Goal: Task Accomplishment & Management: Manage account settings

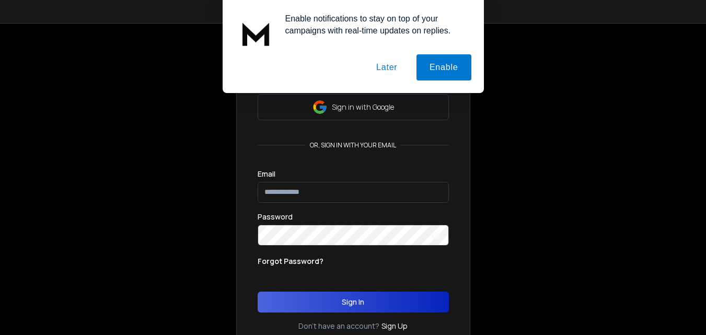
click at [344, 196] on input "email" at bounding box center [353, 192] width 191 height 21
paste input "**********"
type input "**********"
click at [377, 299] on button "Sign In" at bounding box center [353, 302] width 191 height 21
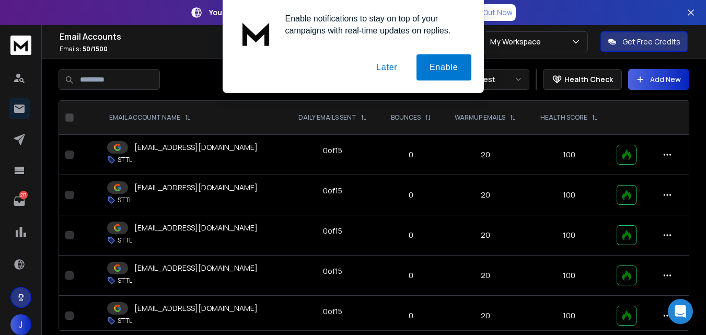
click at [396, 74] on button "Later" at bounding box center [386, 67] width 47 height 26
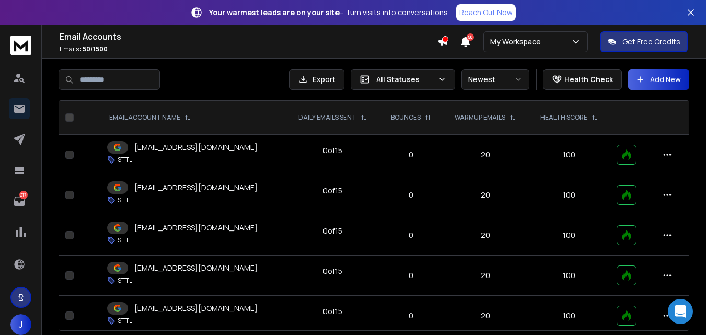
click at [657, 76] on button "Add New" at bounding box center [658, 79] width 61 height 21
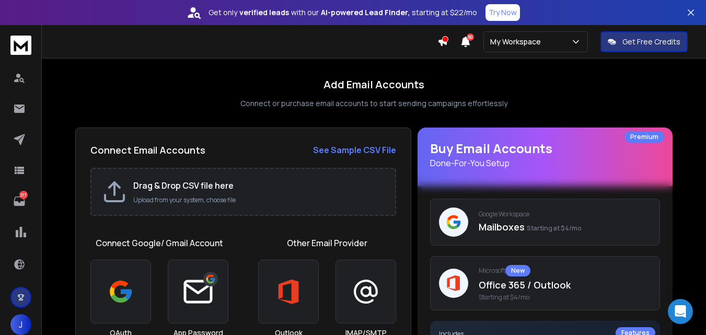
click at [126, 274] on div at bounding box center [120, 292] width 61 height 64
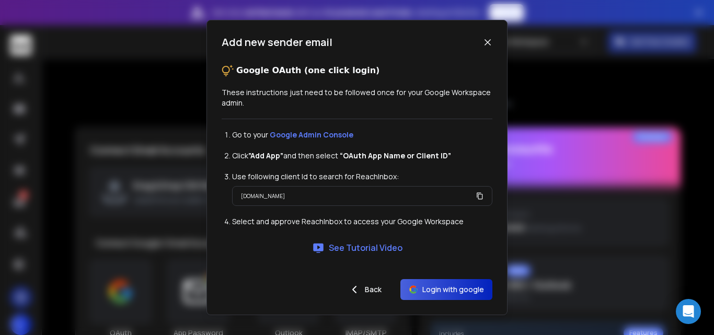
click at [453, 290] on button "Login with google" at bounding box center [446, 289] width 92 height 21
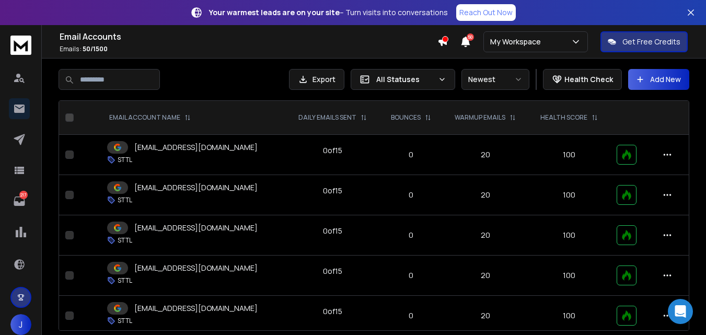
click at [663, 80] on button "Add New" at bounding box center [658, 79] width 61 height 21
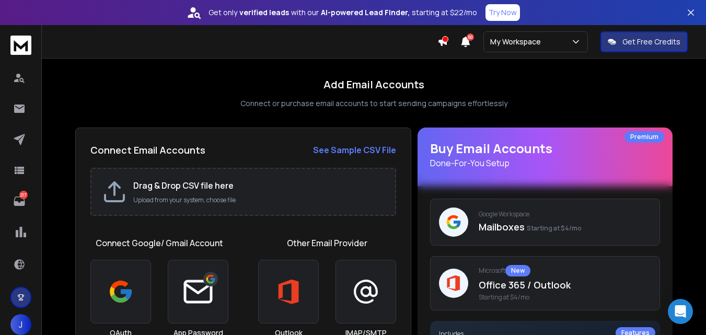
click at [131, 283] on icon at bounding box center [121, 291] width 26 height 31
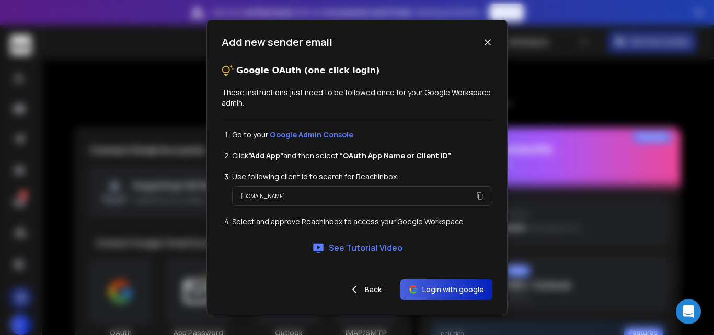
click at [445, 285] on button "Login with google" at bounding box center [446, 289] width 92 height 21
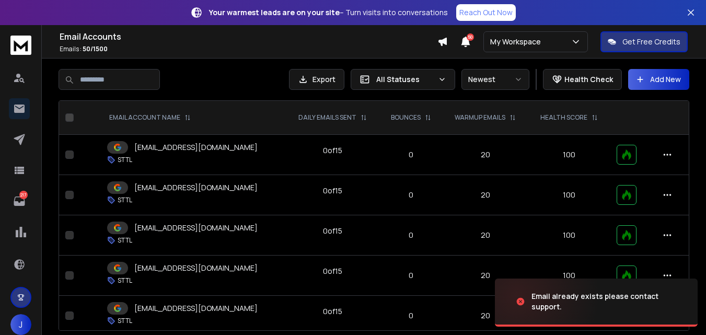
click at [658, 80] on button "Add New" at bounding box center [658, 79] width 61 height 21
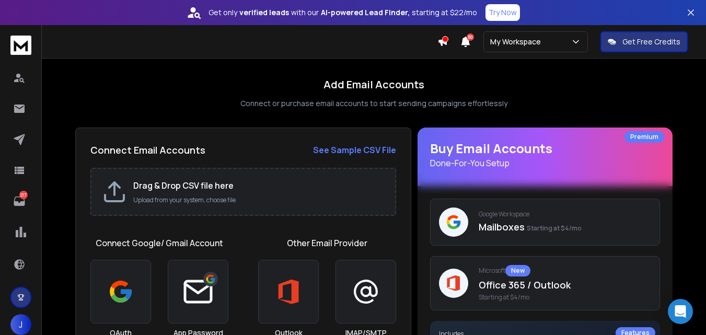
click at [152, 262] on div "OAuth One Click Setup App Password SMTP Setup" at bounding box center [159, 304] width 138 height 88
click at [127, 277] on icon at bounding box center [121, 291] width 26 height 31
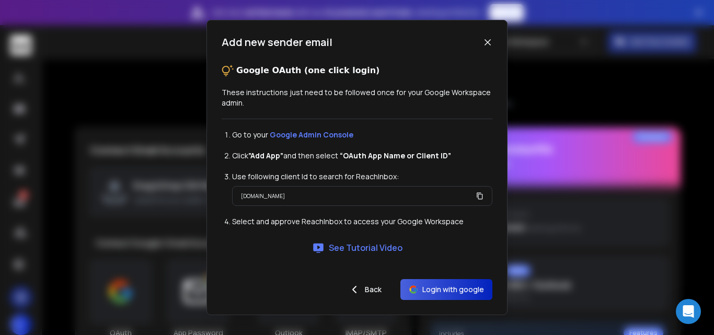
click at [462, 284] on button "Login with google" at bounding box center [446, 289] width 92 height 21
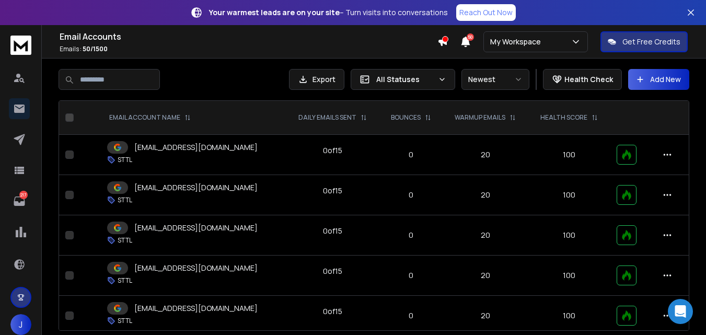
click at [661, 83] on button "Add New" at bounding box center [658, 79] width 61 height 21
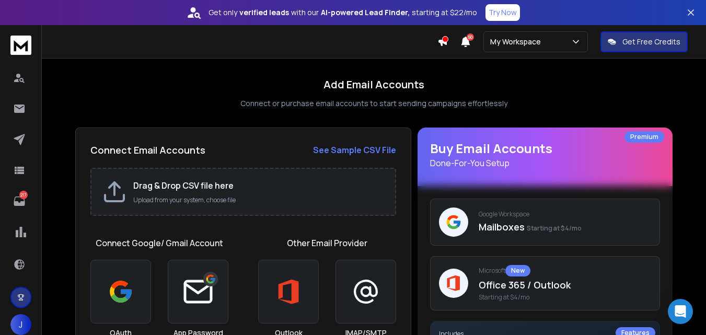
click at [94, 293] on div at bounding box center [120, 292] width 61 height 64
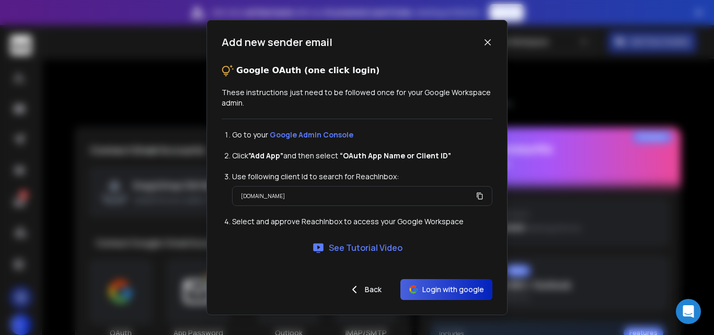
click at [471, 287] on button "Login with google" at bounding box center [446, 289] width 92 height 21
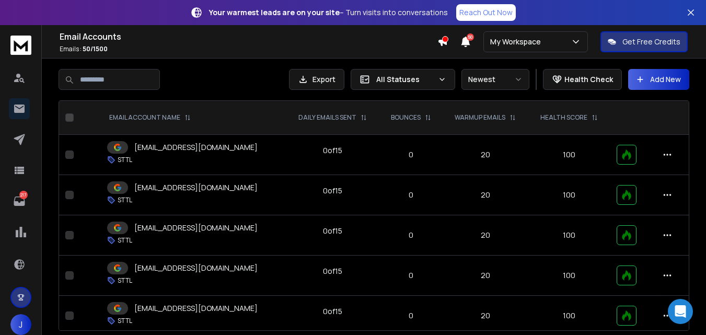
click at [662, 77] on button "Add New" at bounding box center [658, 79] width 61 height 21
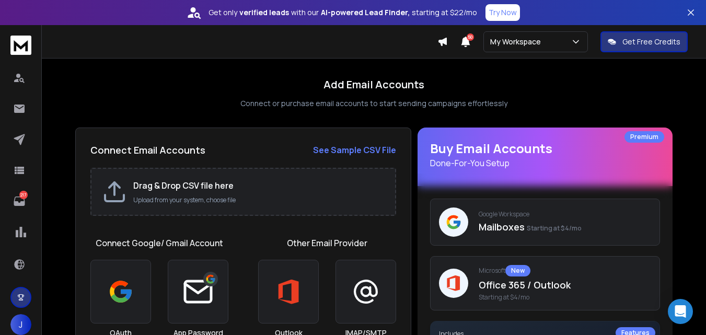
click at [113, 297] on icon at bounding box center [119, 298] width 17 height 9
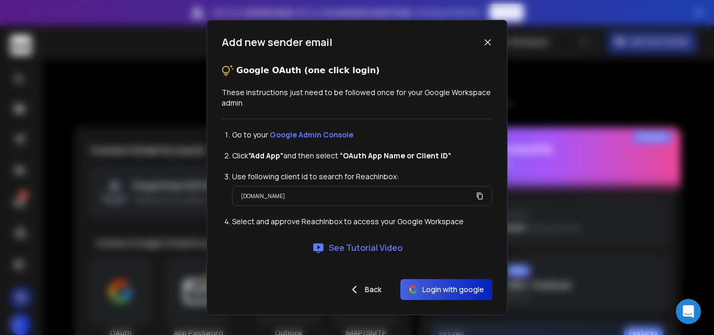
click at [439, 295] on button "Login with google" at bounding box center [446, 289] width 92 height 21
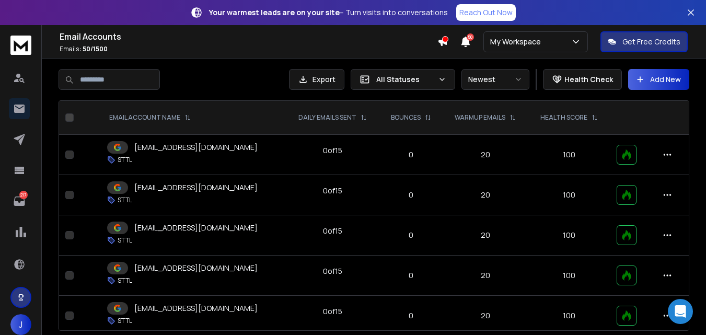
click at [668, 80] on button "Add New" at bounding box center [658, 79] width 61 height 21
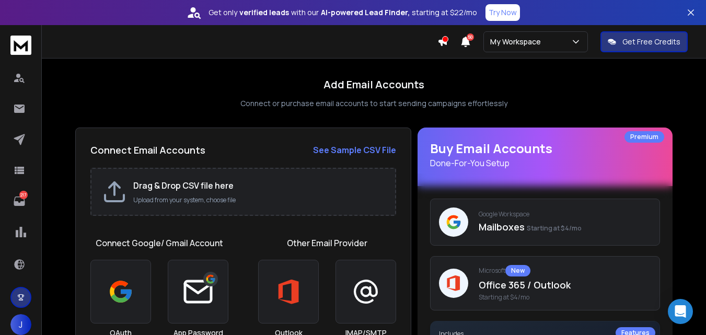
click at [132, 305] on icon at bounding box center [121, 291] width 26 height 31
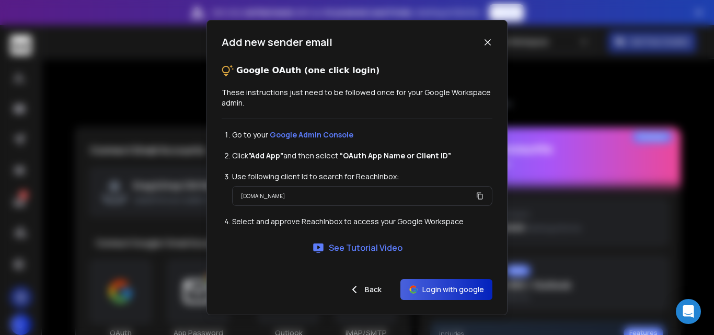
click at [428, 287] on button "Login with google" at bounding box center [446, 289] width 92 height 21
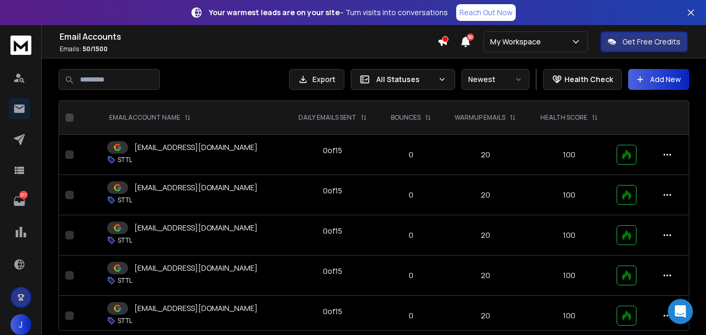
click at [663, 85] on button "Add New" at bounding box center [658, 79] width 61 height 21
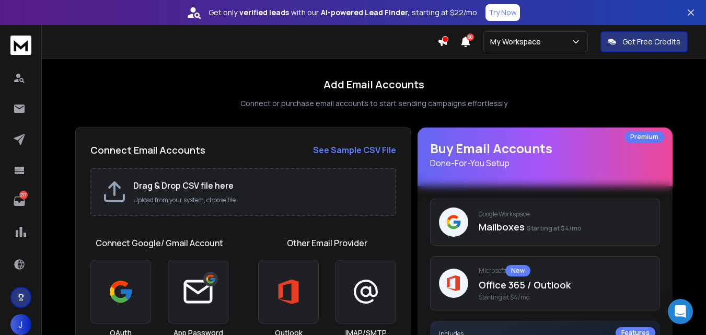
click at [131, 286] on icon at bounding box center [121, 291] width 26 height 31
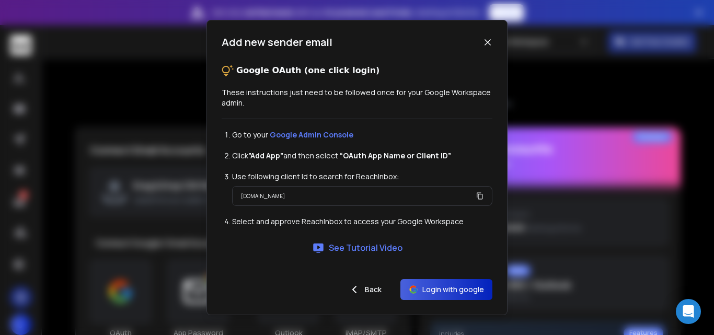
click at [423, 296] on button "Login with google" at bounding box center [446, 289] width 92 height 21
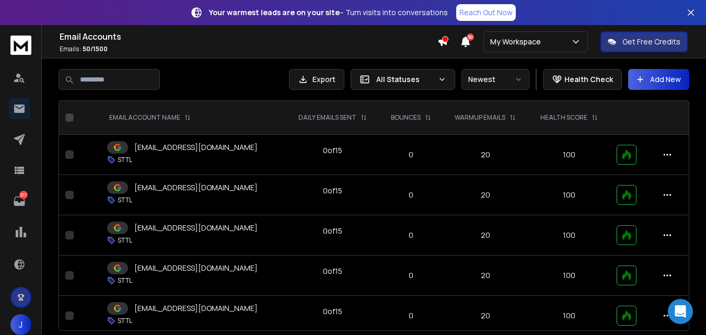
click at [670, 81] on button "Add New" at bounding box center [658, 79] width 61 height 21
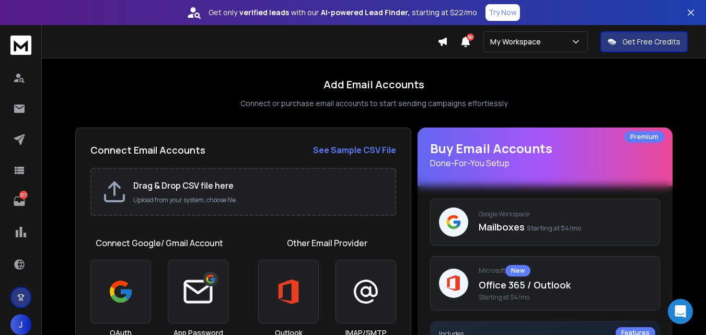
click at [119, 299] on icon at bounding box center [119, 298] width 17 height 9
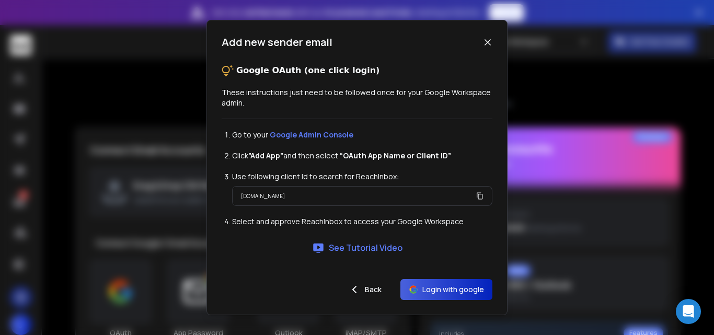
click at [432, 284] on button "Login with google" at bounding box center [446, 289] width 92 height 21
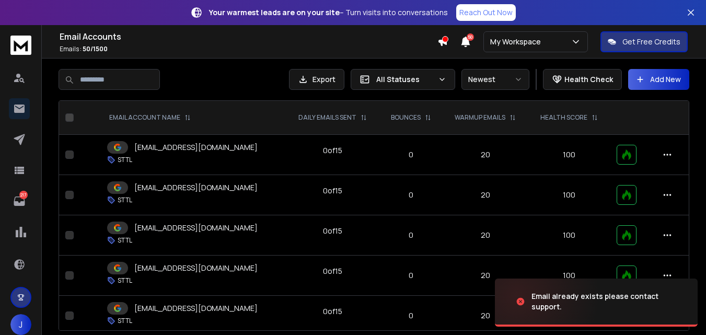
click at [645, 77] on button "Add New" at bounding box center [658, 79] width 61 height 21
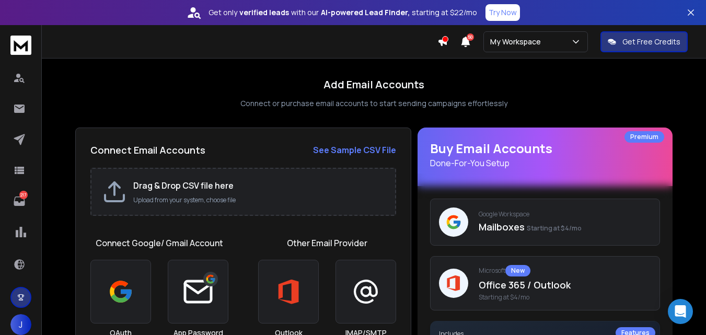
click at [123, 299] on icon at bounding box center [119, 298] width 17 height 9
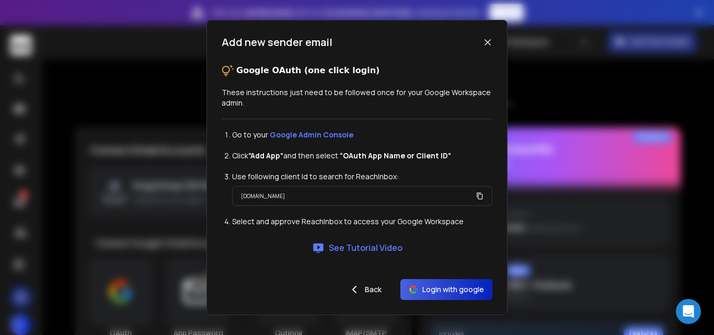
click at [436, 285] on button "Login with google" at bounding box center [446, 289] width 92 height 21
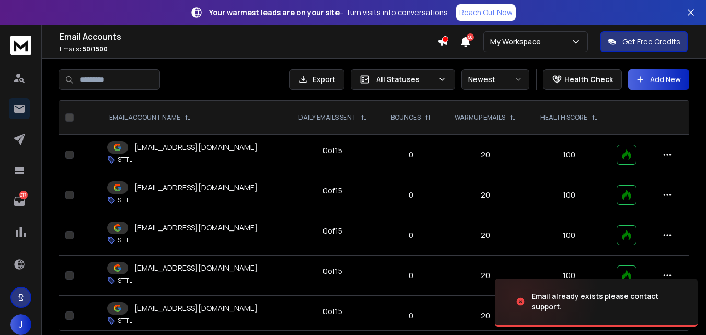
click at [670, 80] on button "Add New" at bounding box center [658, 79] width 61 height 21
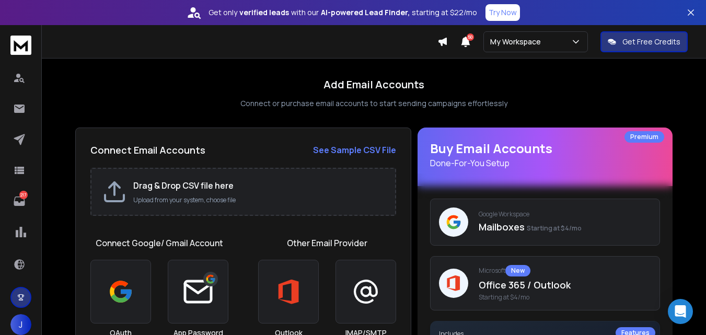
click at [121, 300] on icon at bounding box center [119, 298] width 17 height 9
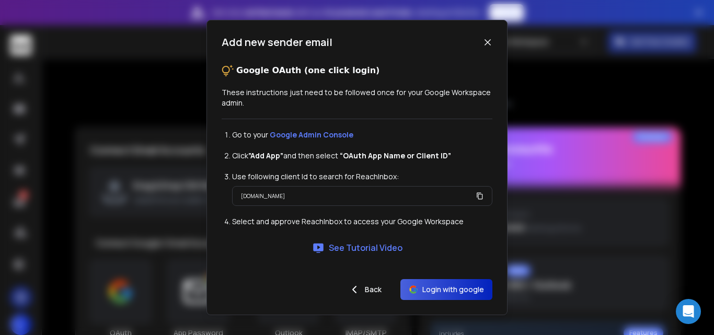
click at [443, 284] on button "Login with google" at bounding box center [446, 289] width 92 height 21
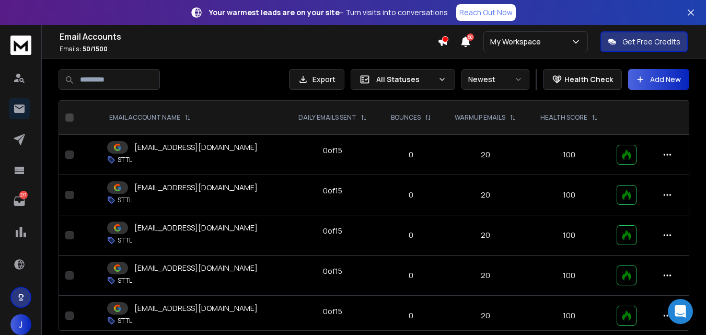
click at [670, 84] on button "Add New" at bounding box center [658, 79] width 61 height 21
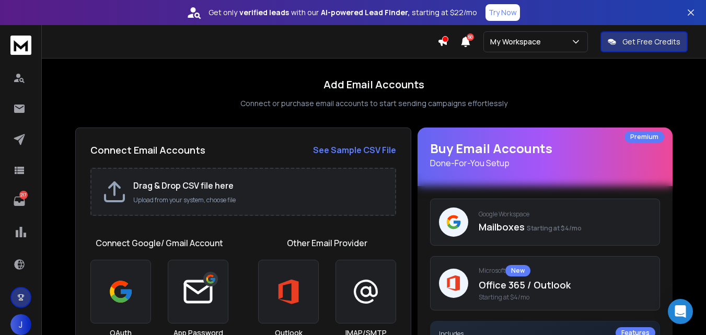
click at [105, 303] on div at bounding box center [120, 292] width 61 height 64
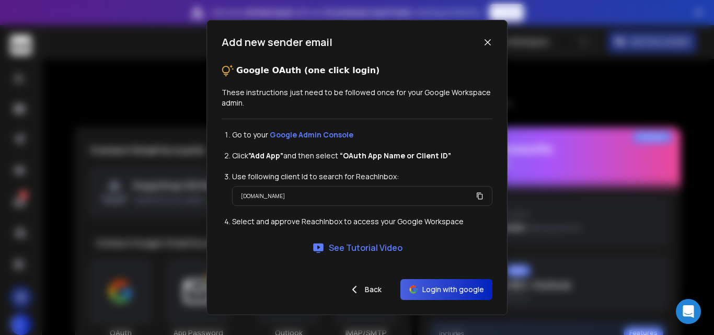
click at [451, 288] on button "Login with google" at bounding box center [446, 289] width 92 height 21
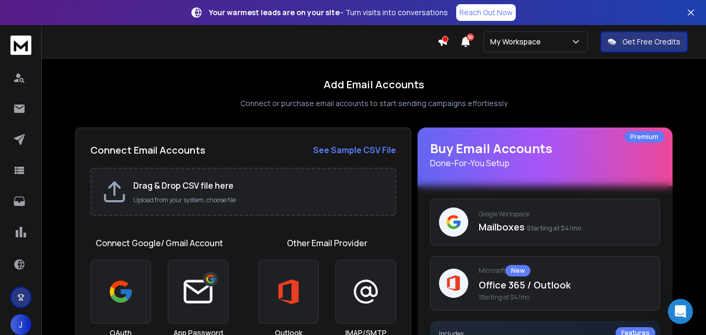
click at [118, 294] on icon at bounding box center [121, 291] width 26 height 31
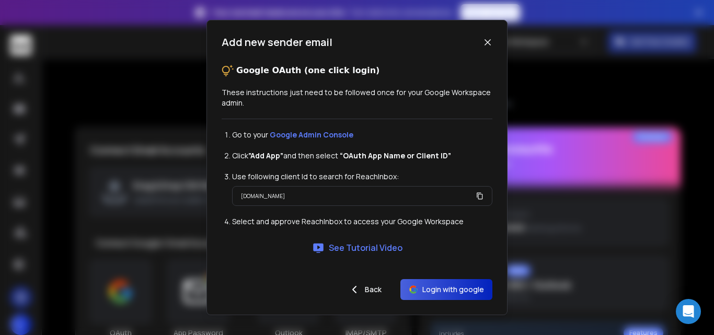
click at [442, 286] on button "Login with google" at bounding box center [446, 289] width 92 height 21
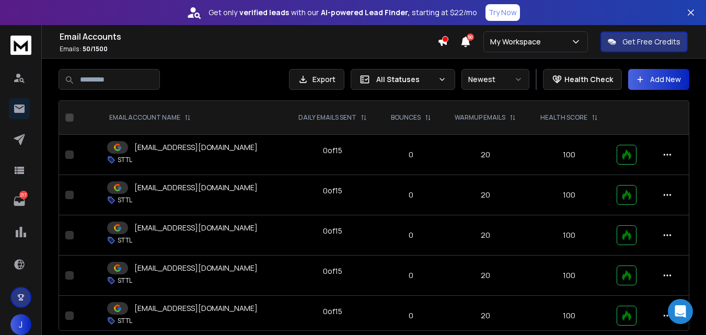
click at [670, 76] on button "Add New" at bounding box center [658, 79] width 61 height 21
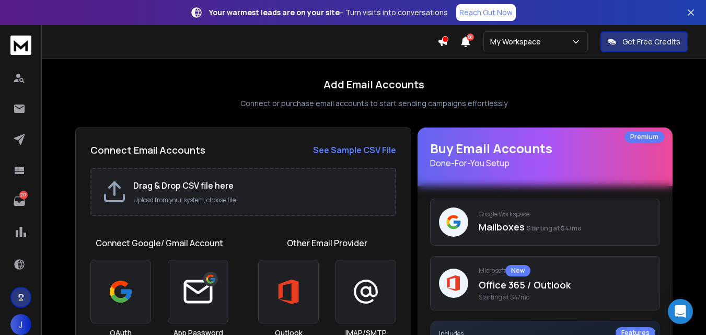
click at [142, 284] on div at bounding box center [120, 292] width 61 height 64
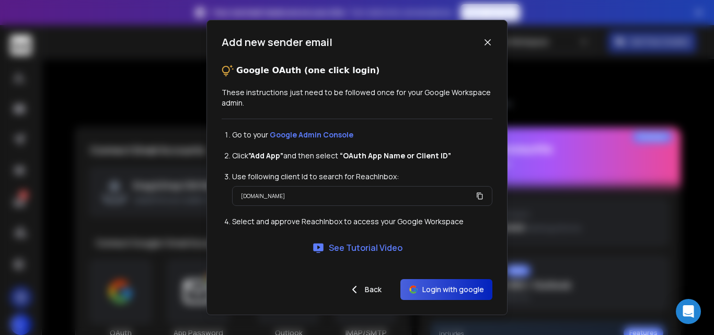
click at [449, 281] on button "Login with google" at bounding box center [446, 289] width 92 height 21
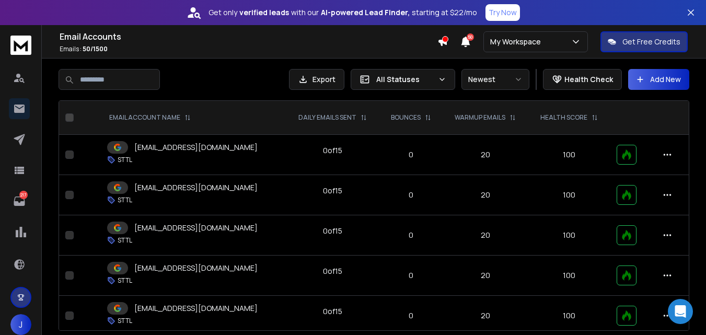
click at [671, 82] on button "Add New" at bounding box center [658, 79] width 61 height 21
click at [658, 77] on button "Add New" at bounding box center [658, 79] width 61 height 21
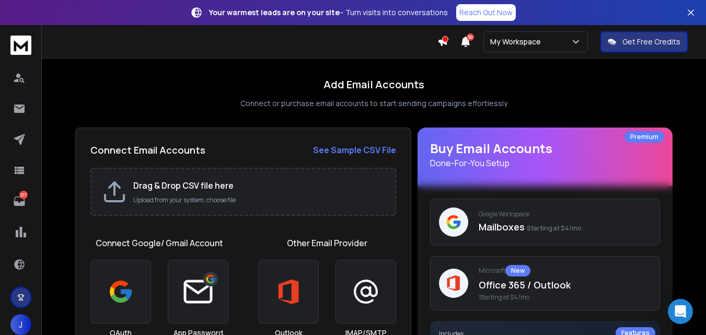
click at [130, 297] on icon at bounding box center [126, 294] width 11 height 10
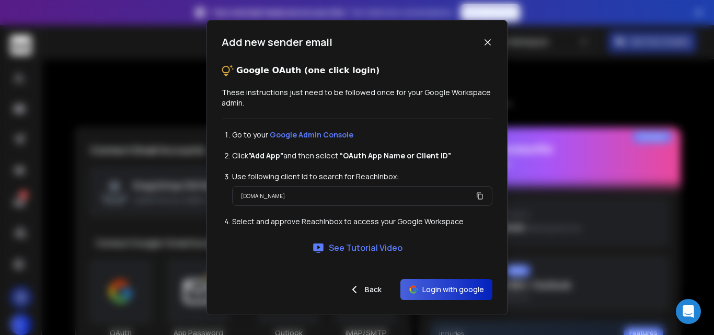
click at [445, 289] on button "Login with google" at bounding box center [446, 289] width 92 height 21
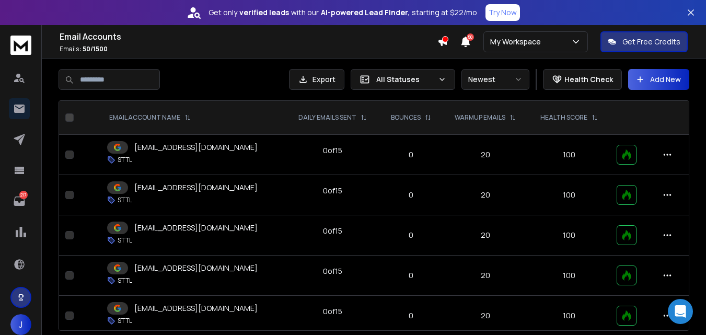
click at [654, 80] on button "Add New" at bounding box center [658, 79] width 61 height 21
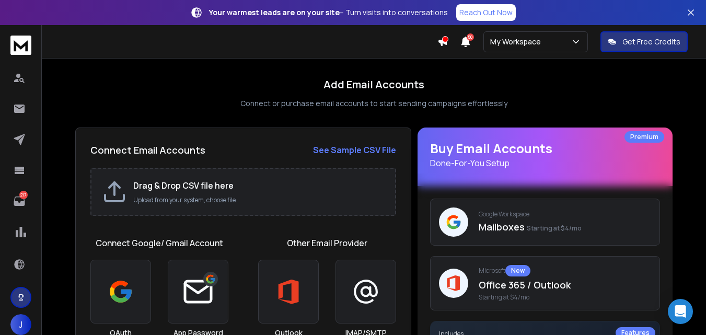
click at [95, 286] on div at bounding box center [120, 292] width 61 height 64
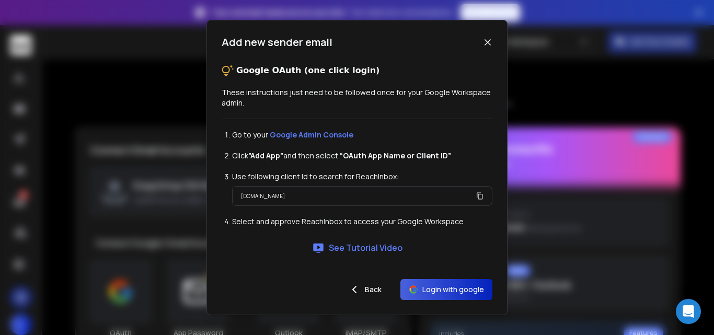
click at [464, 296] on button "Login with google" at bounding box center [446, 289] width 92 height 21
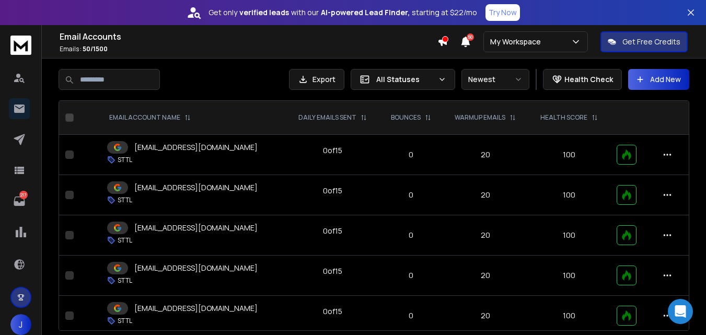
click at [659, 82] on button "Add New" at bounding box center [658, 79] width 61 height 21
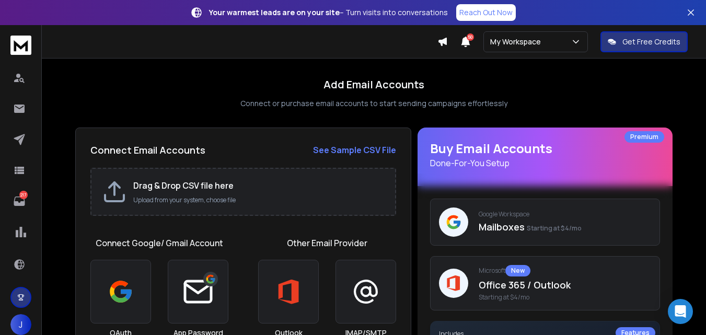
click at [119, 285] on icon at bounding box center [121, 291] width 26 height 31
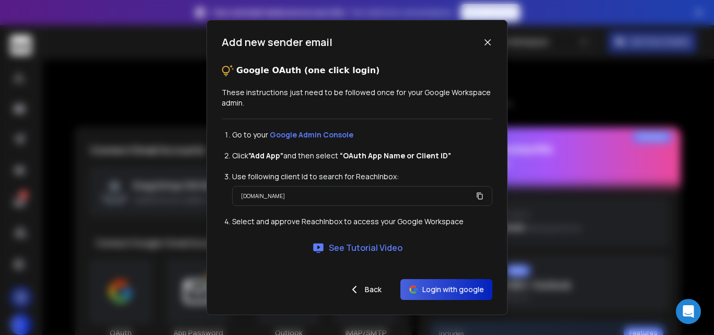
click at [455, 284] on button "Login with google" at bounding box center [446, 289] width 92 height 21
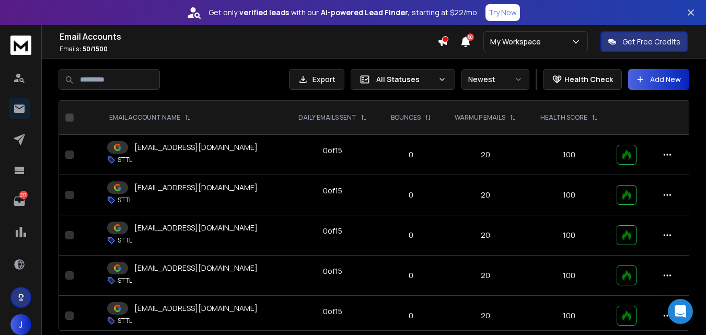
click at [665, 76] on button "Add New" at bounding box center [658, 79] width 61 height 21
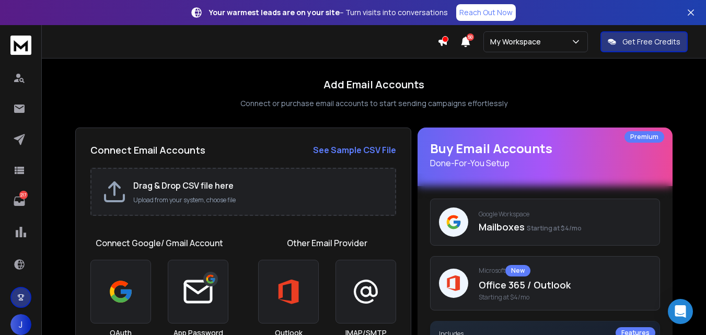
click at [122, 293] on icon at bounding box center [126, 294] width 11 height 10
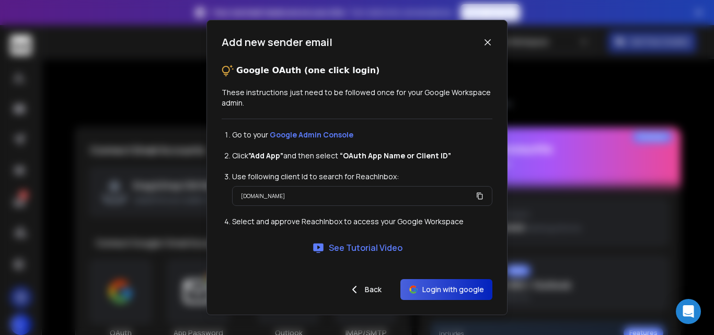
click at [439, 282] on button "Login with google" at bounding box center [446, 289] width 92 height 21
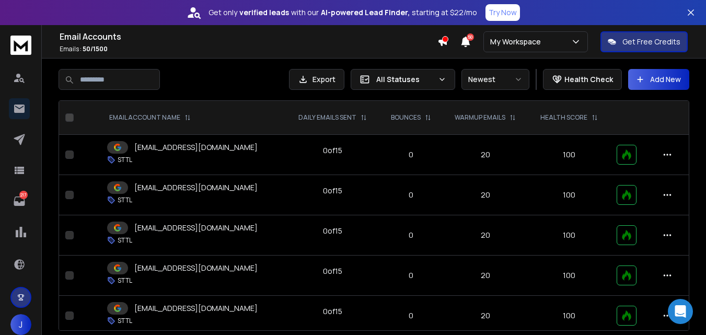
click at [674, 82] on button "Add New" at bounding box center [658, 79] width 61 height 21
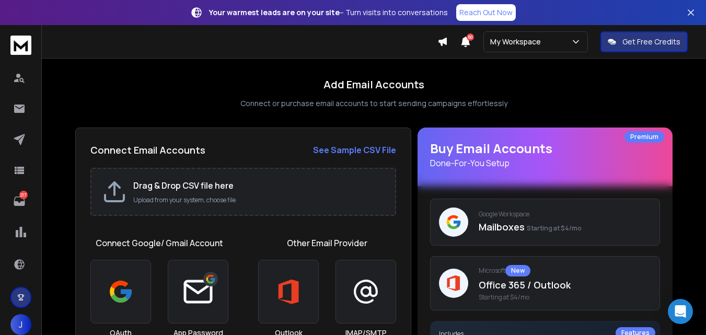
click at [116, 291] on icon at bounding box center [121, 291] width 26 height 31
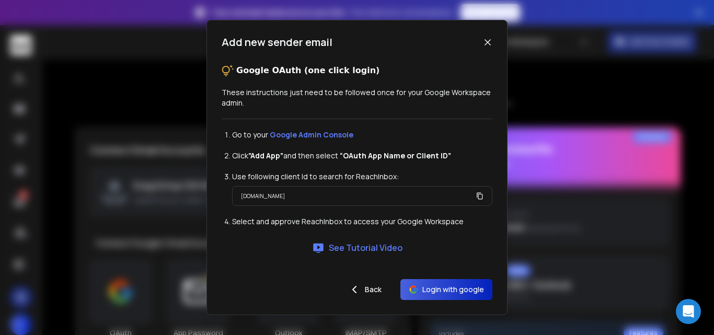
click at [422, 287] on button "Login with google" at bounding box center [446, 289] width 92 height 21
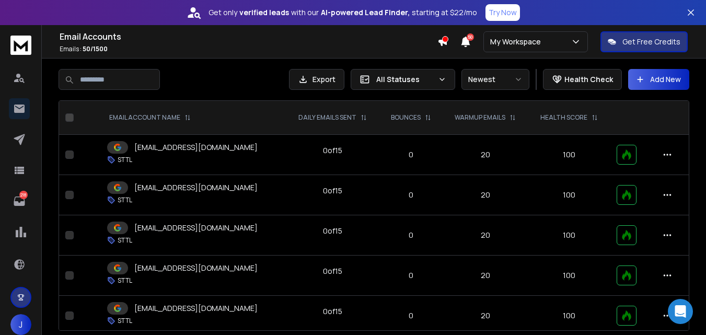
click at [660, 76] on button "Add New" at bounding box center [658, 79] width 61 height 21
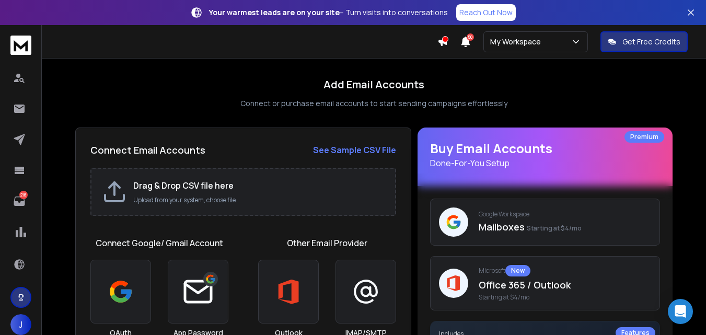
click at [109, 286] on icon at bounding box center [121, 291] width 26 height 31
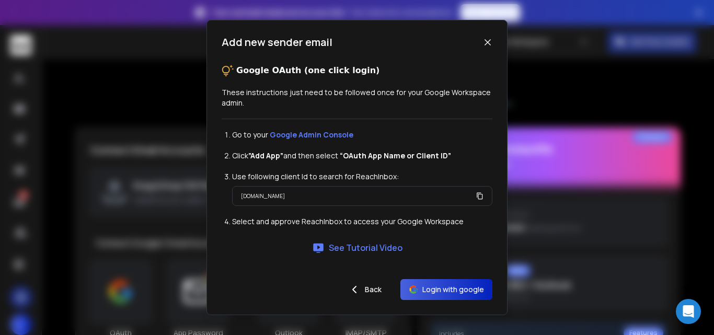
click at [457, 293] on button "Login with google" at bounding box center [446, 289] width 92 height 21
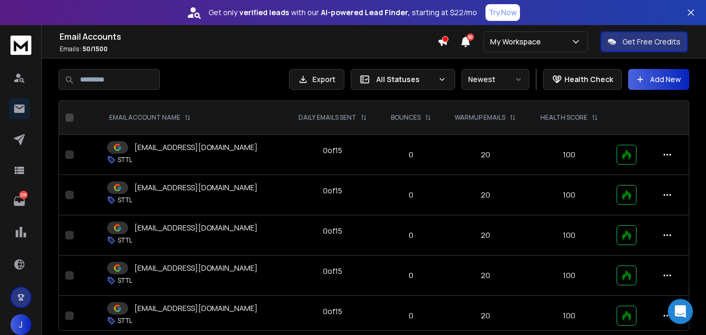
click at [666, 78] on button "Add New" at bounding box center [658, 79] width 61 height 21
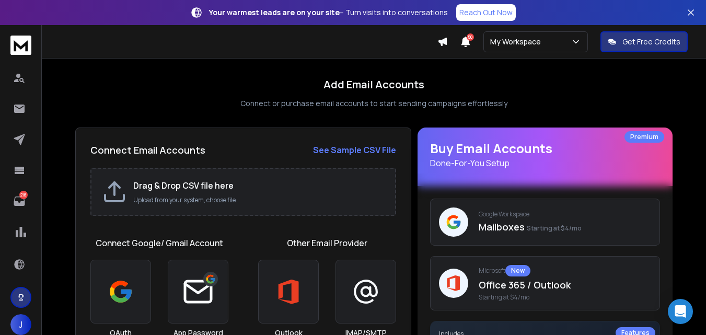
click at [117, 290] on icon at bounding box center [121, 291] width 26 height 31
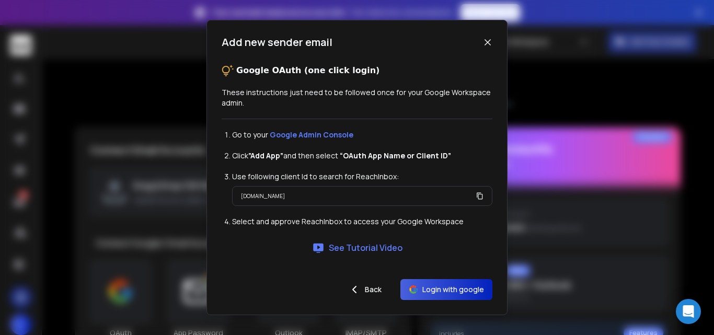
click at [429, 285] on button "Login with google" at bounding box center [446, 289] width 92 height 21
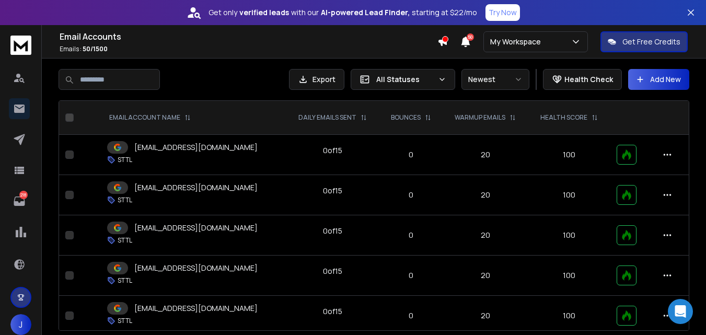
click at [677, 83] on button "Add New" at bounding box center [658, 79] width 61 height 21
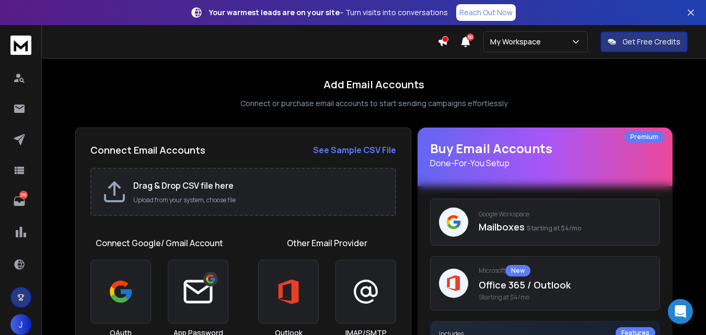
click at [140, 287] on div at bounding box center [120, 292] width 61 height 64
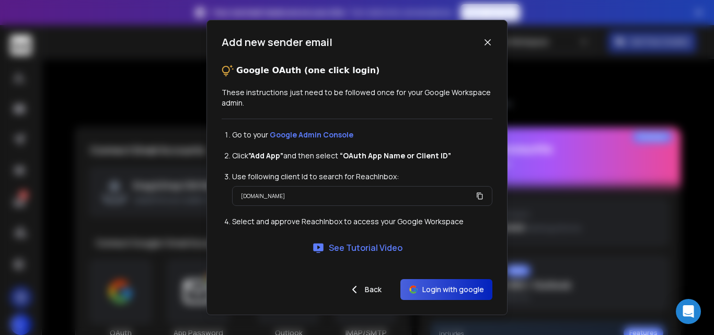
click at [475, 300] on div "Add new sender email Google OAuth (one click login) These instructions just nee…" at bounding box center [356, 167] width 301 height 295
click at [454, 287] on button "Login with google" at bounding box center [446, 289] width 92 height 21
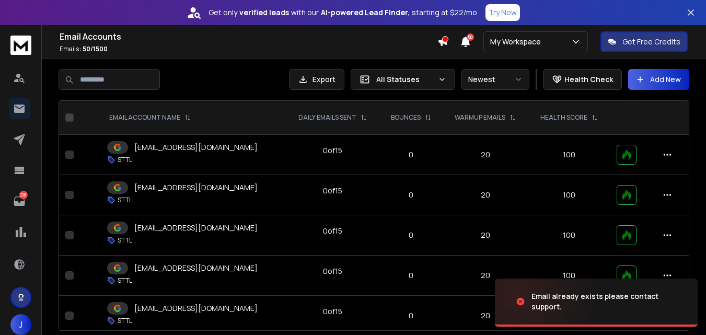
click at [670, 71] on button "Add New" at bounding box center [658, 79] width 61 height 21
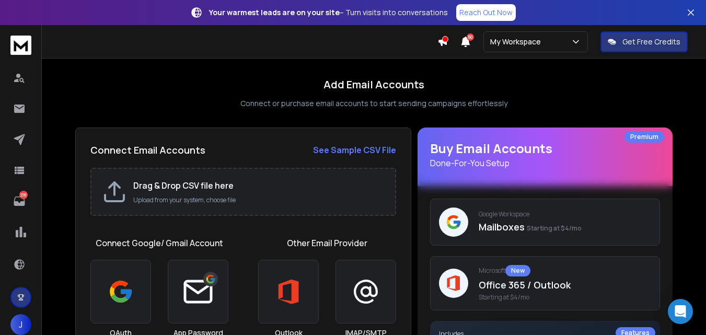
click at [120, 290] on icon at bounding box center [121, 291] width 26 height 31
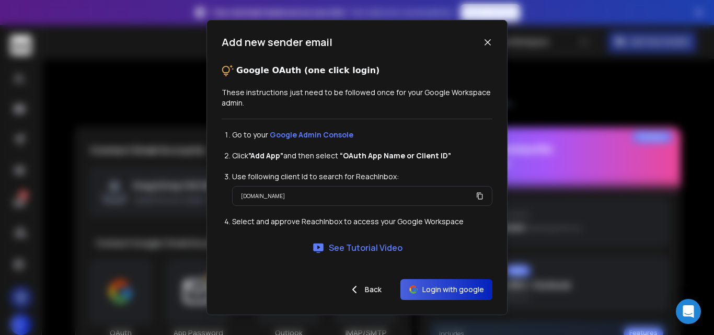
click at [429, 288] on button "Login with google" at bounding box center [446, 289] width 92 height 21
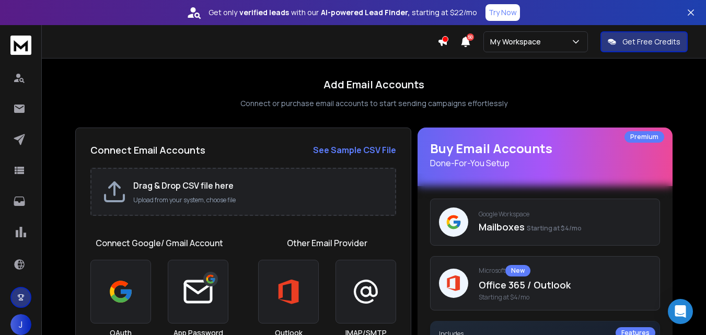
click at [117, 292] on icon at bounding box center [121, 291] width 26 height 31
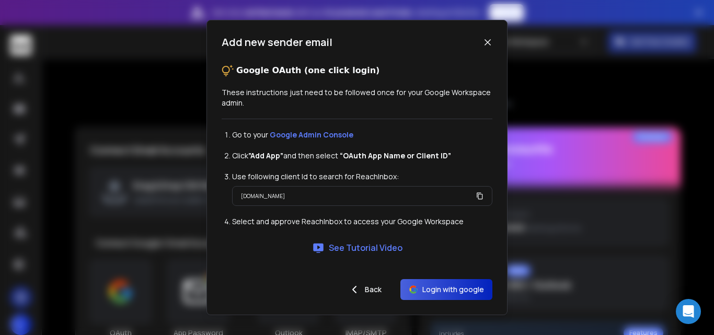
click at [441, 289] on button "Login with google" at bounding box center [446, 289] width 92 height 21
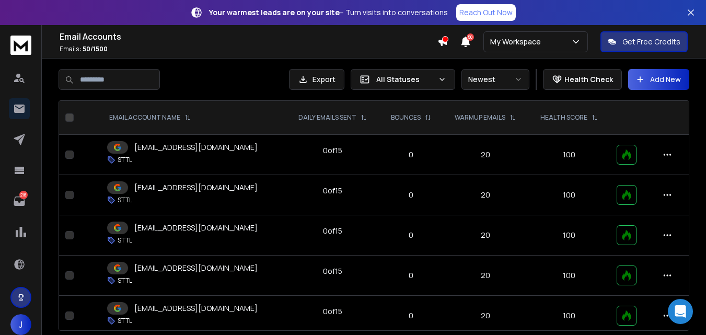
click at [660, 81] on button "Add New" at bounding box center [658, 79] width 61 height 21
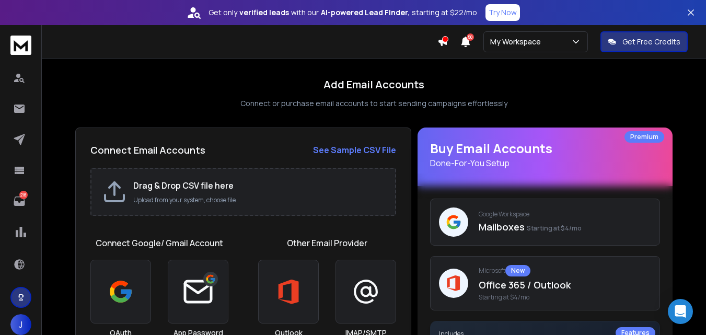
click at [146, 302] on div at bounding box center [120, 292] width 61 height 64
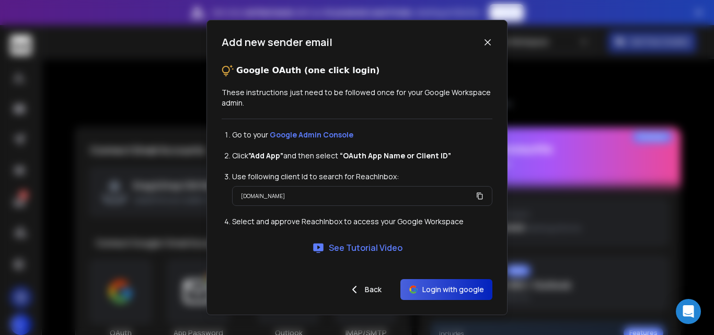
click at [443, 290] on button "Login with google" at bounding box center [446, 289] width 92 height 21
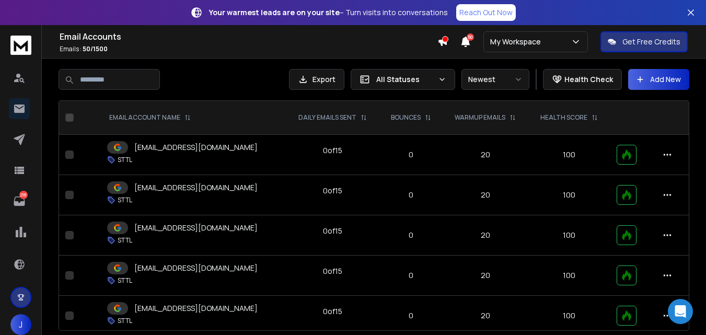
click at [668, 70] on button "Add New" at bounding box center [658, 79] width 61 height 21
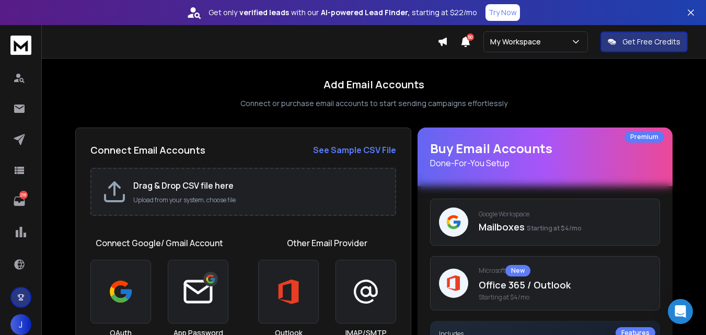
click at [136, 292] on div at bounding box center [120, 292] width 61 height 64
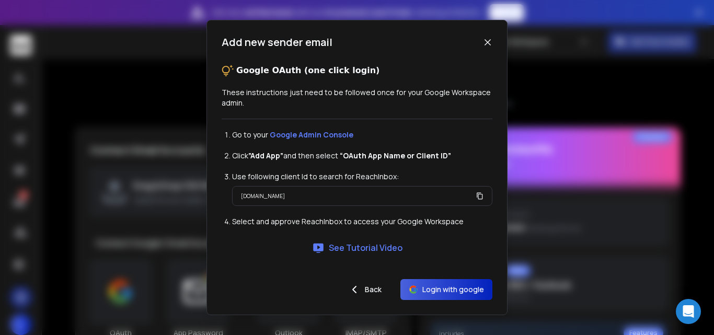
click at [444, 282] on button "Login with google" at bounding box center [446, 289] width 92 height 21
